Goal: Task Accomplishment & Management: Manage account settings

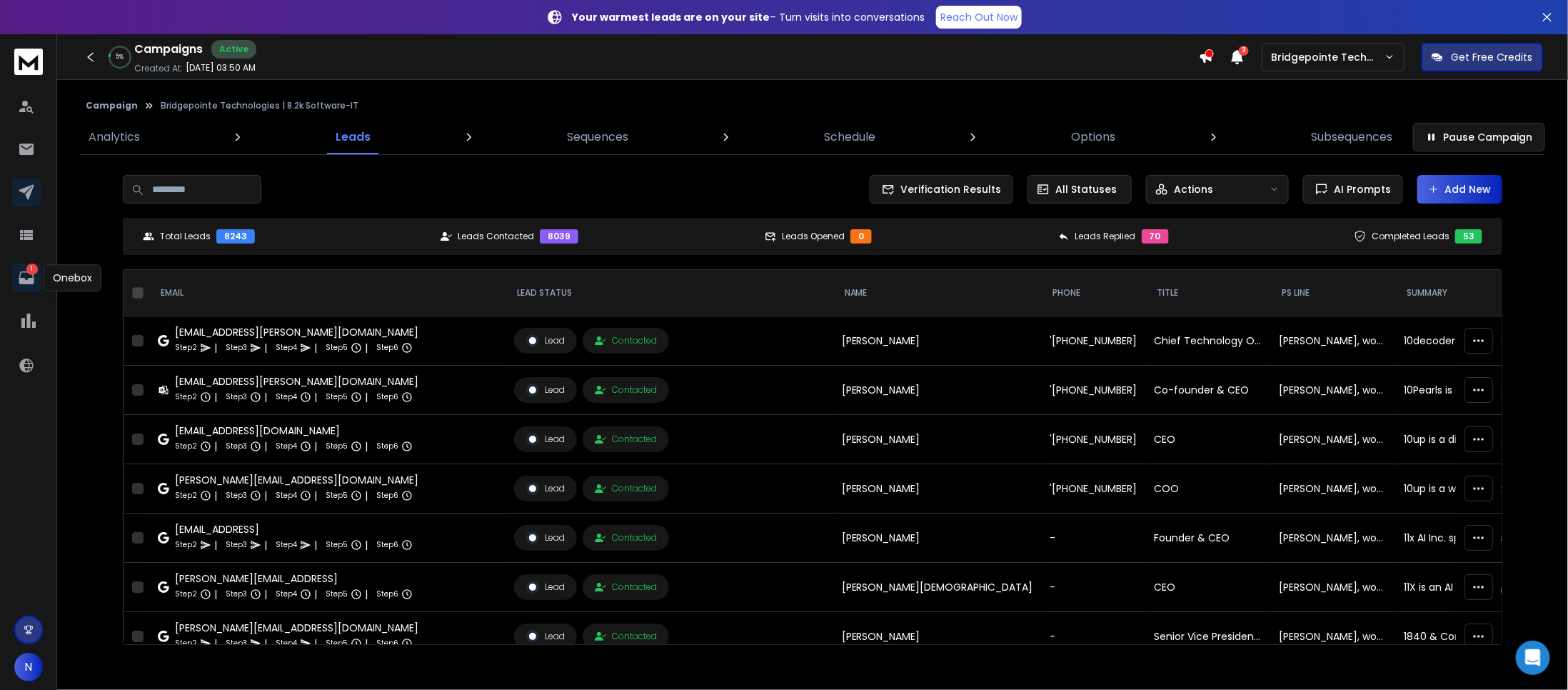
click at [26, 280] on icon at bounding box center [26, 278] width 15 height 13
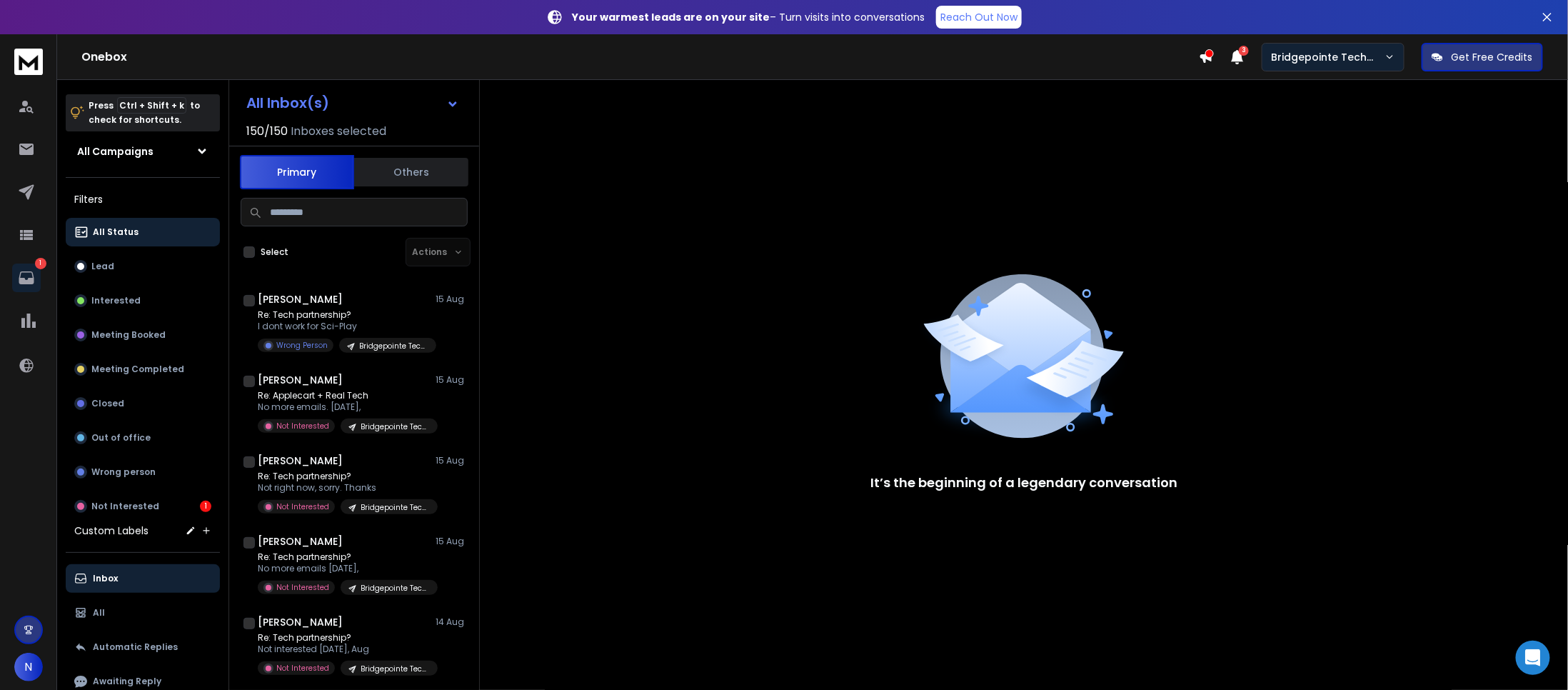
click at [1317, 44] on button "Bridgepointe Technologies" at bounding box center [1333, 57] width 143 height 28
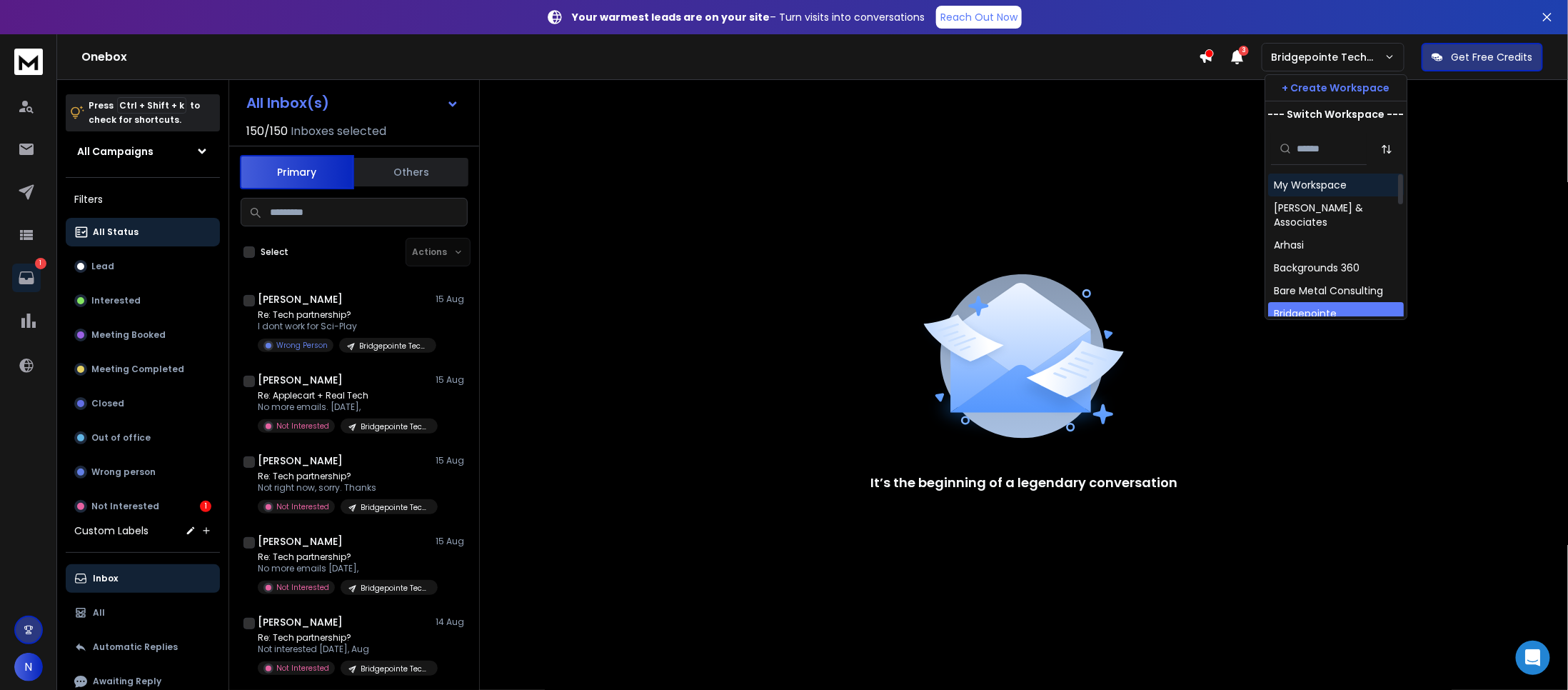
click at [1324, 183] on div "My Workspace" at bounding box center [1310, 184] width 73 height 14
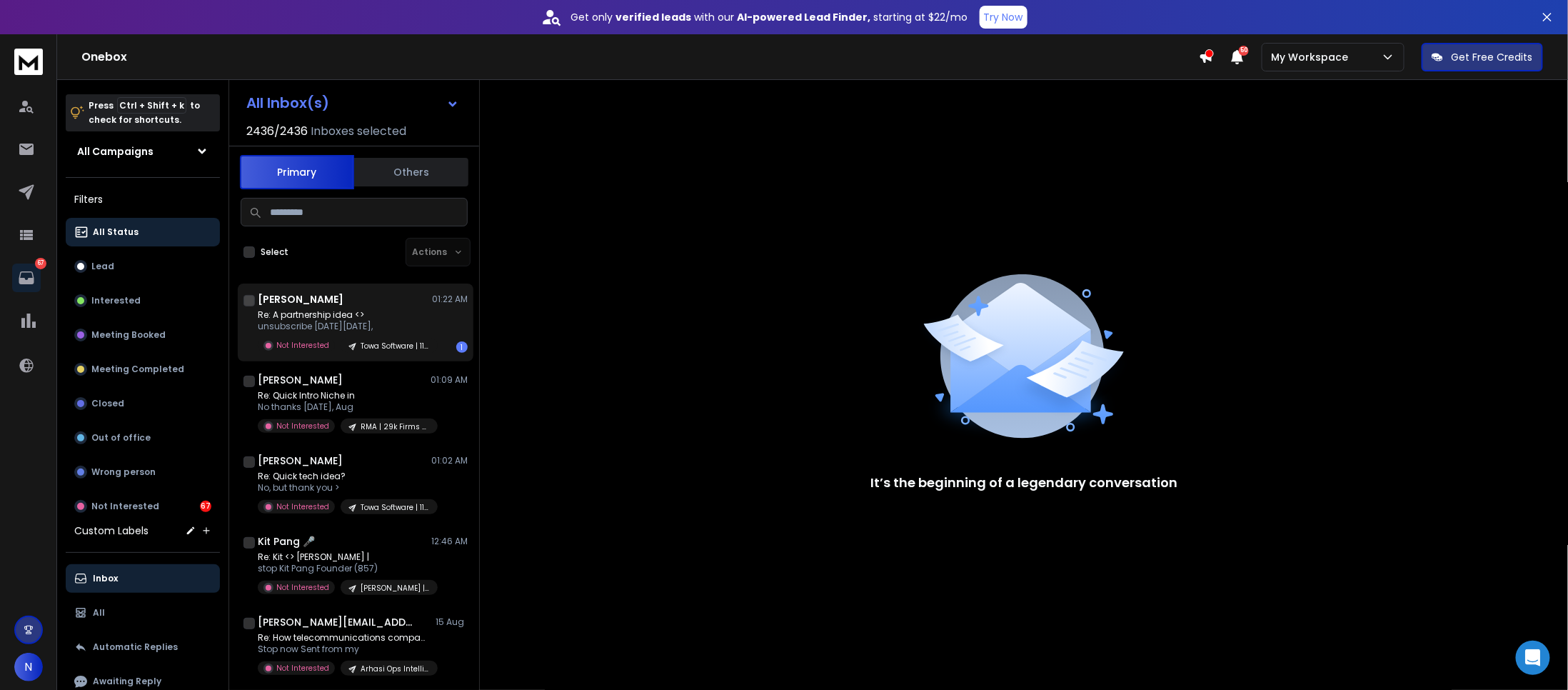
click at [384, 320] on p "Re: A partnership idea <>" at bounding box center [343, 314] width 172 height 11
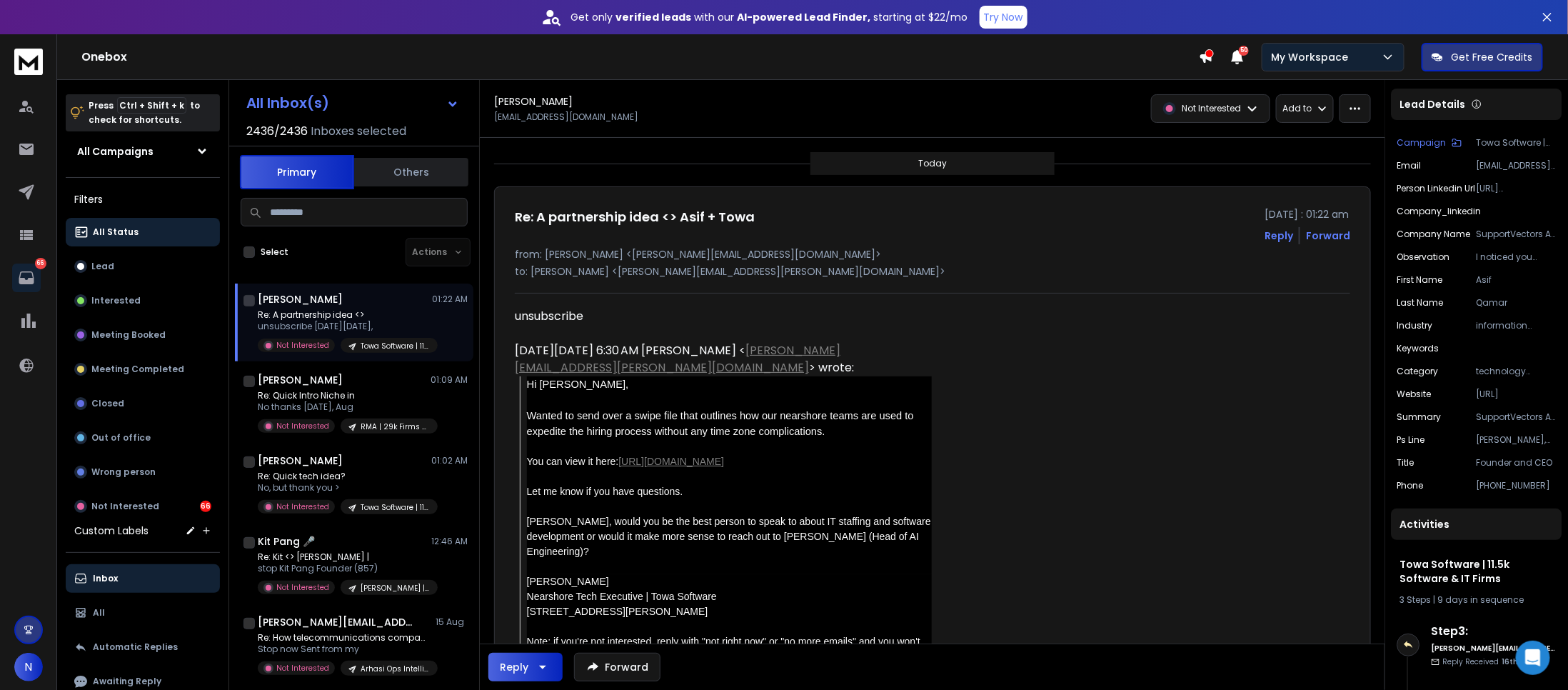
click at [1299, 58] on p "My Workspace" at bounding box center [1312, 57] width 83 height 14
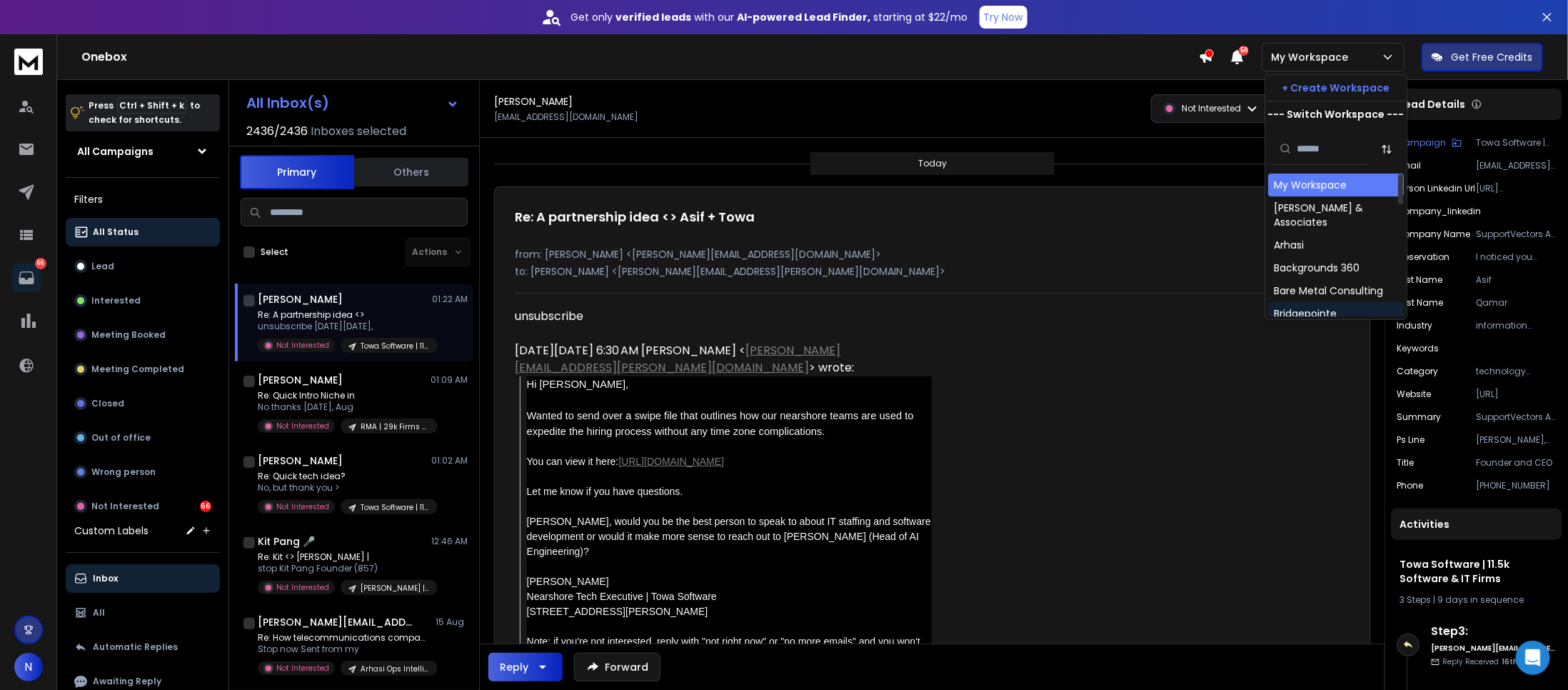
click at [1320, 311] on div "Bridgepointe Technologies" at bounding box center [1336, 321] width 124 height 28
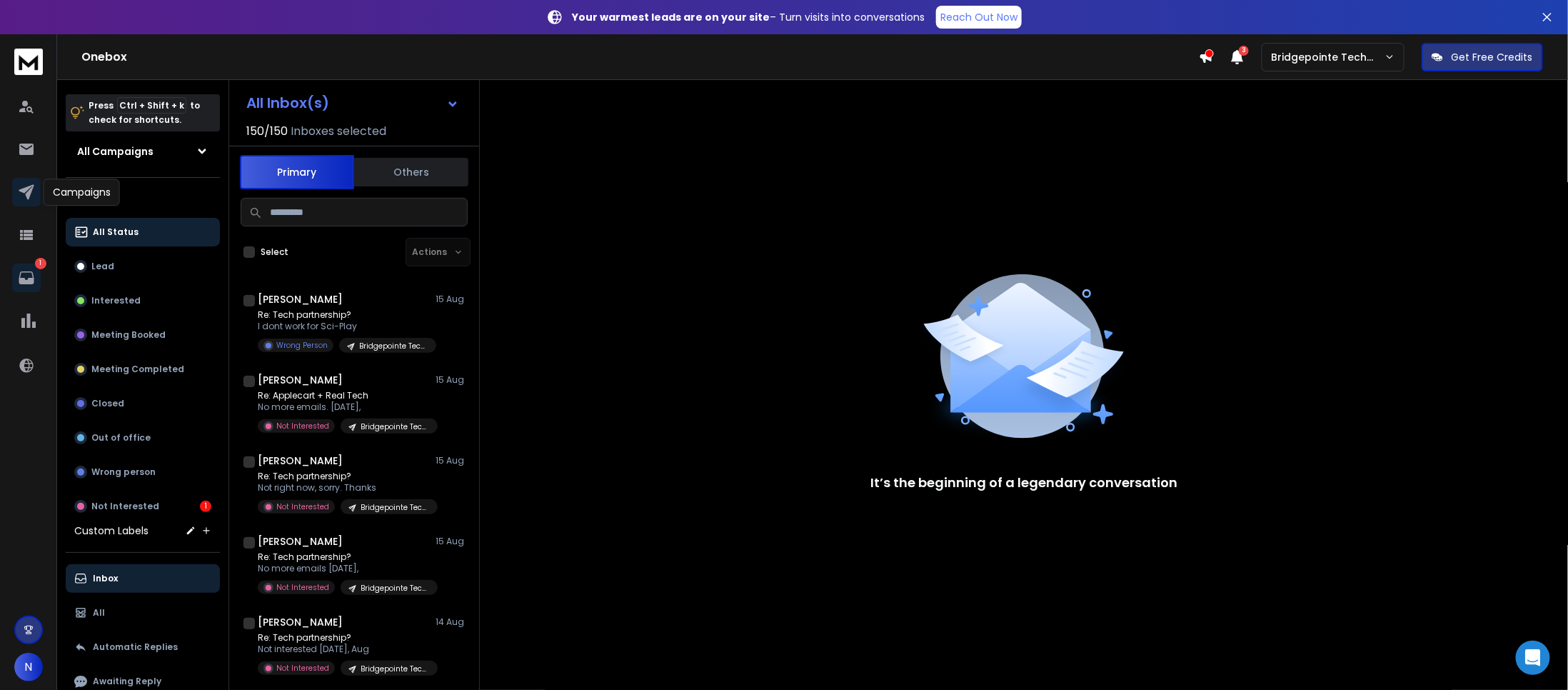
click at [37, 182] on link at bounding box center [26, 192] width 28 height 28
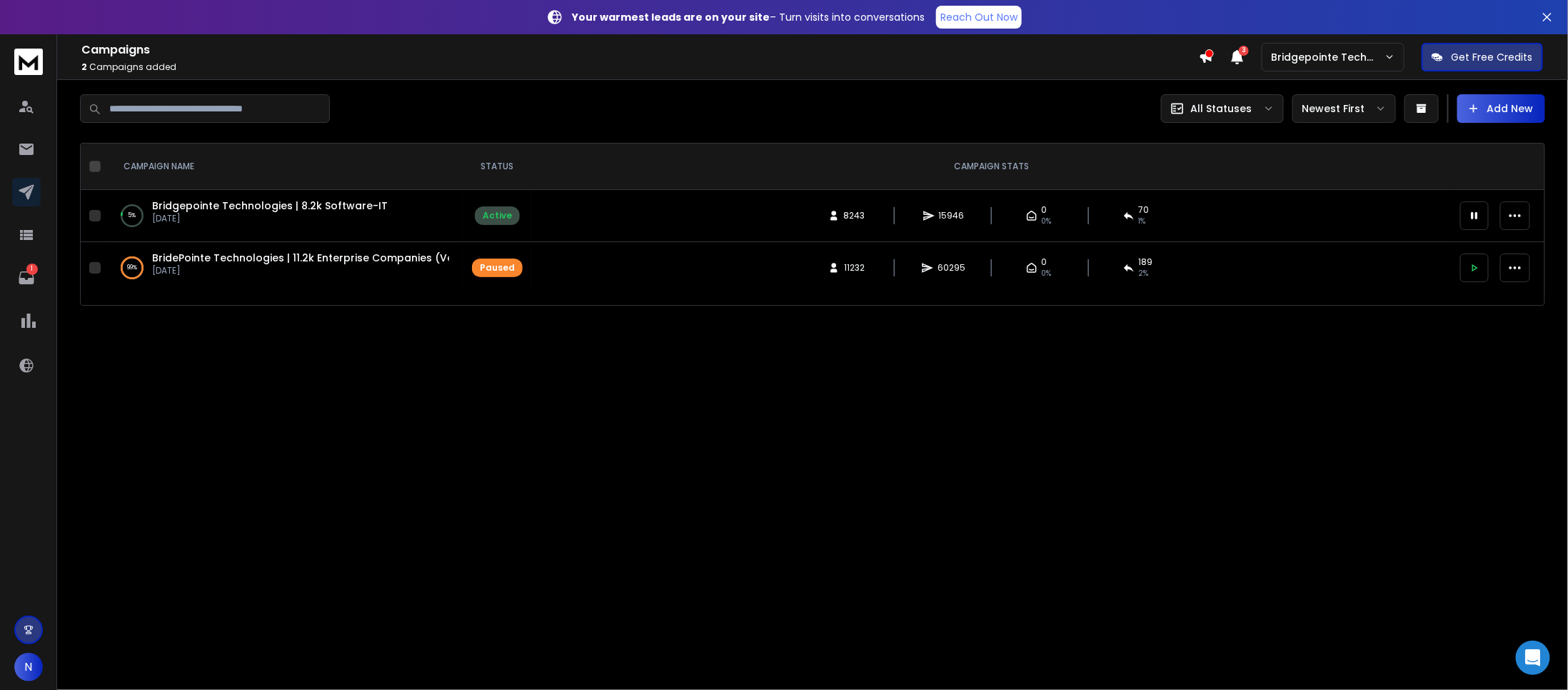
drag, startPoint x: 376, startPoint y: 214, endPoint x: 383, endPoint y: 220, distance: 9.2
click at [376, 214] on p "23 days ago" at bounding box center [270, 218] width 235 height 11
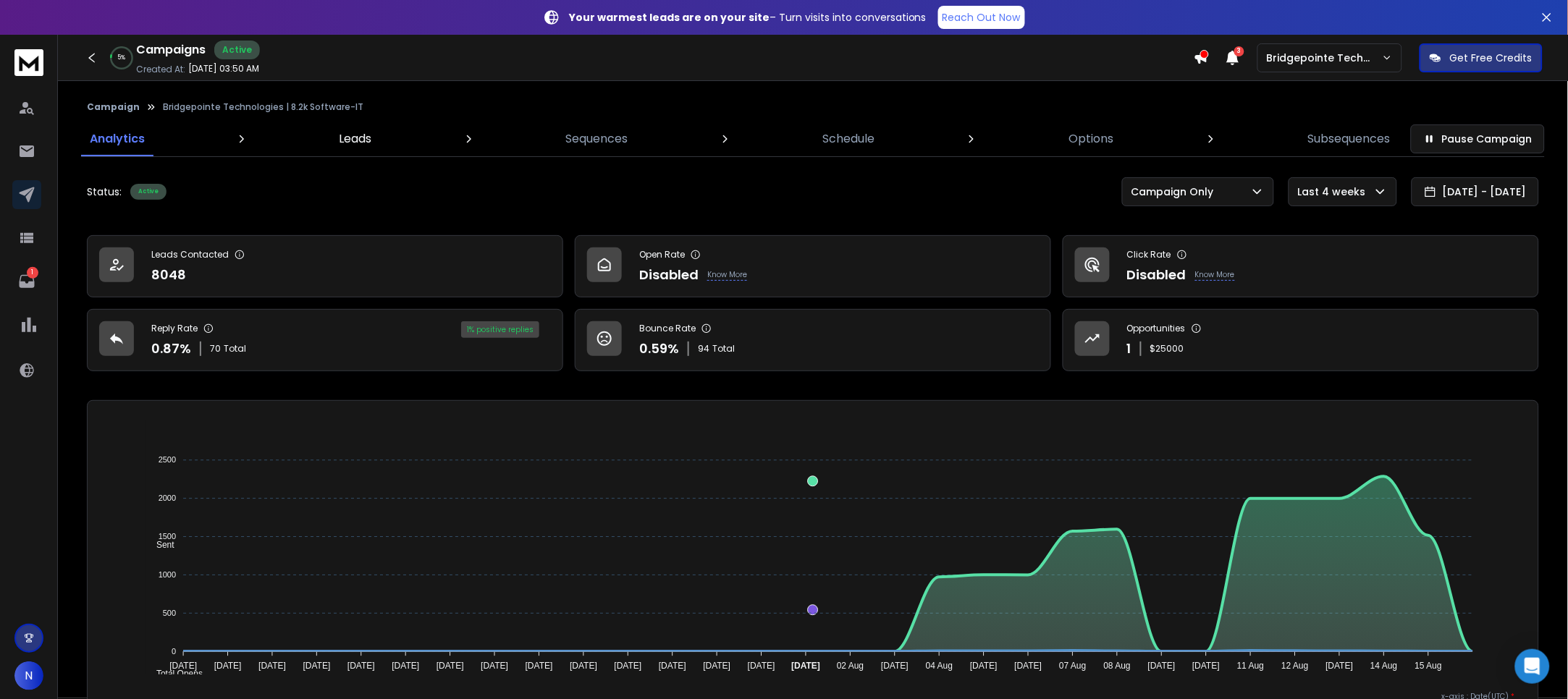
click at [348, 143] on p "Leads" at bounding box center [355, 138] width 33 height 17
